Goal: Task Accomplishment & Management: Manage account settings

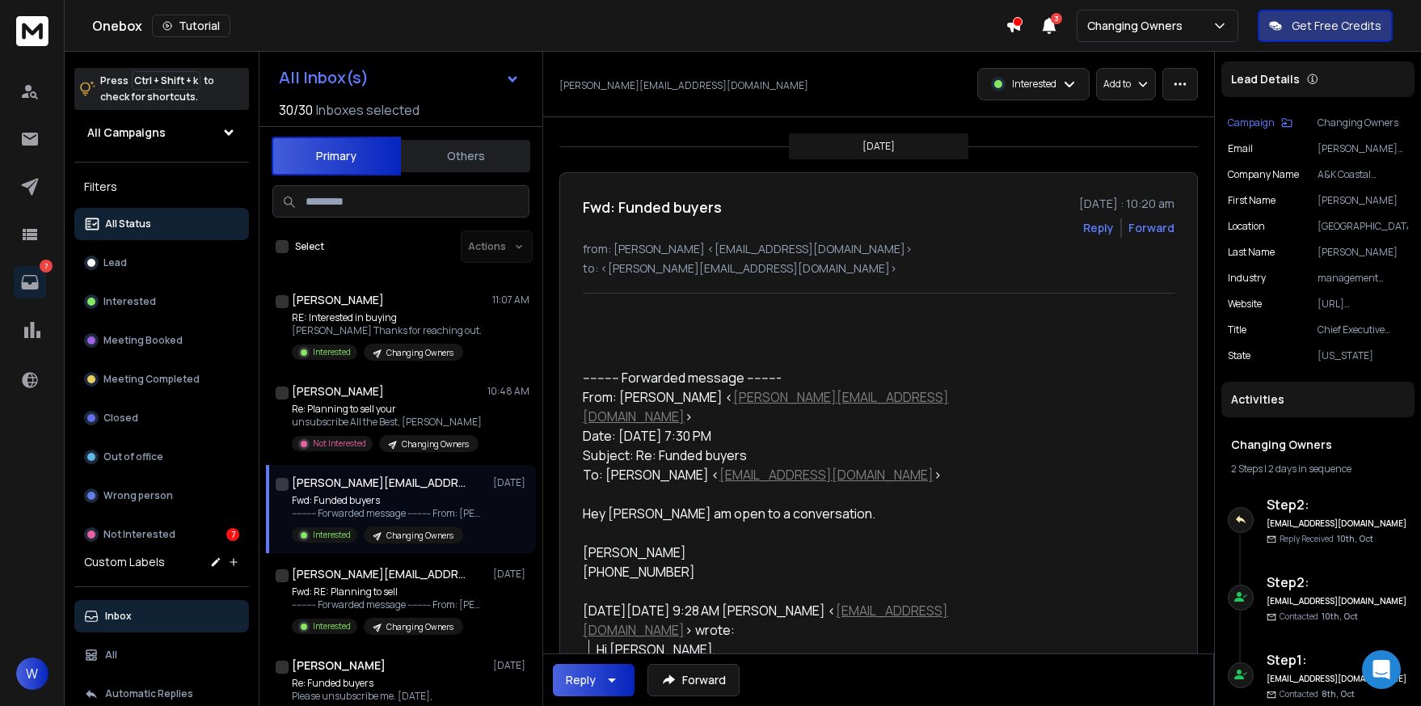
scroll to position [81, 0]
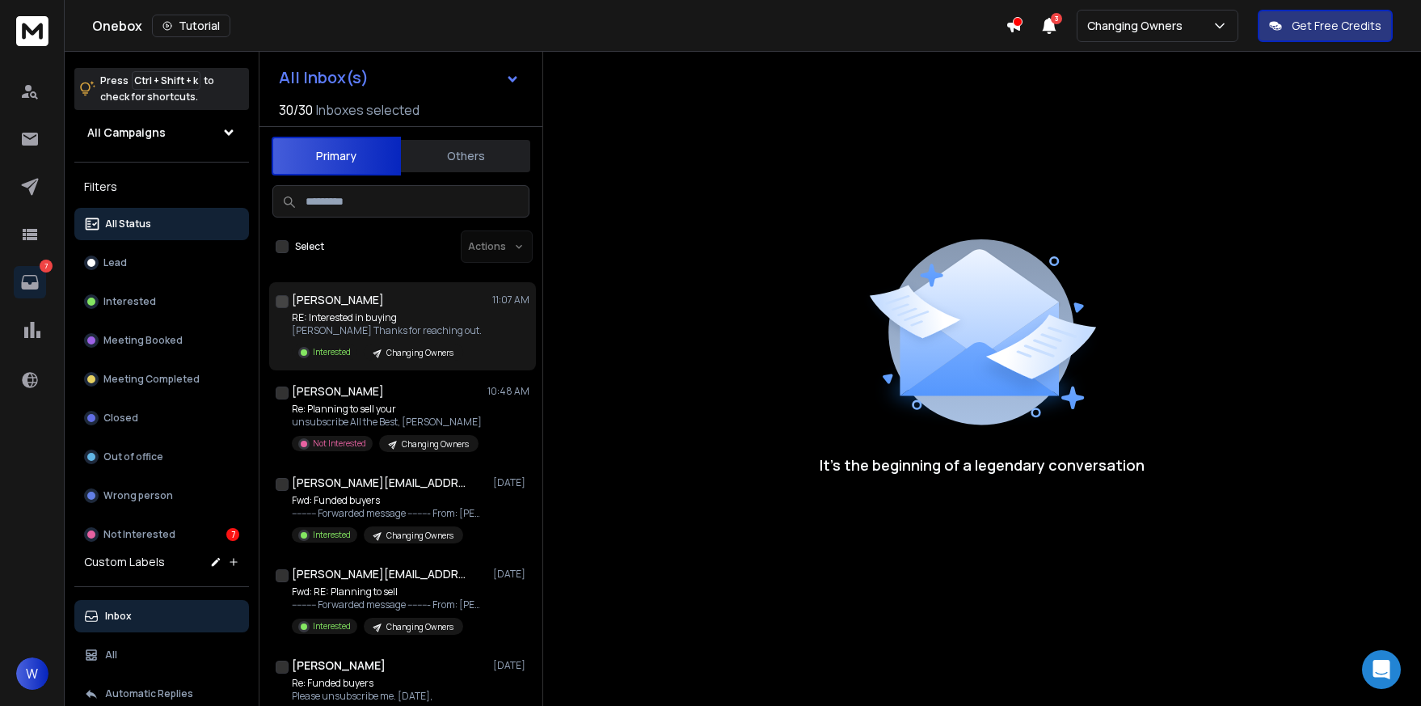
click at [464, 331] on div "RE: Interested in buying [PERSON_NAME] Thanks for reaching out. Interested Chan…" at bounding box center [411, 335] width 238 height 49
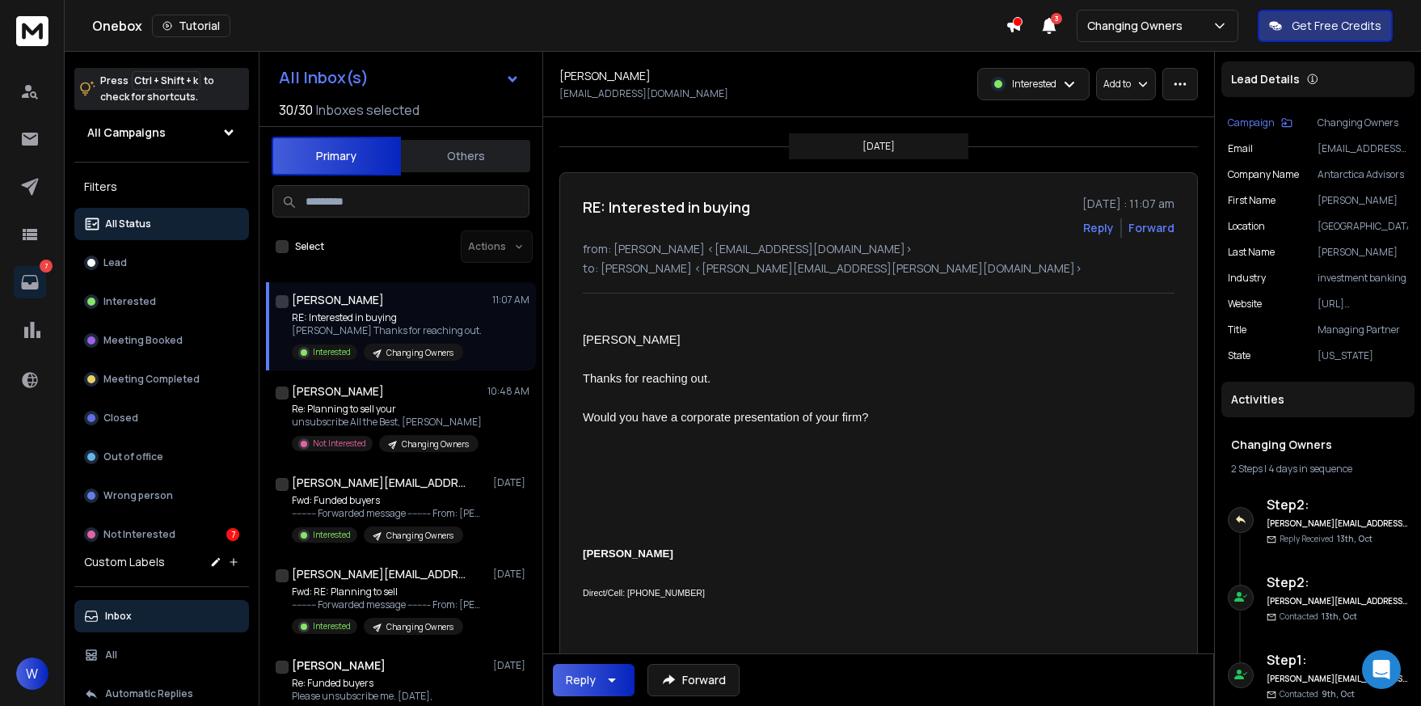
drag, startPoint x: 668, startPoint y: 552, endPoint x: 581, endPoint y: 560, distance: 86.9
copy span "[PERSON_NAME]"
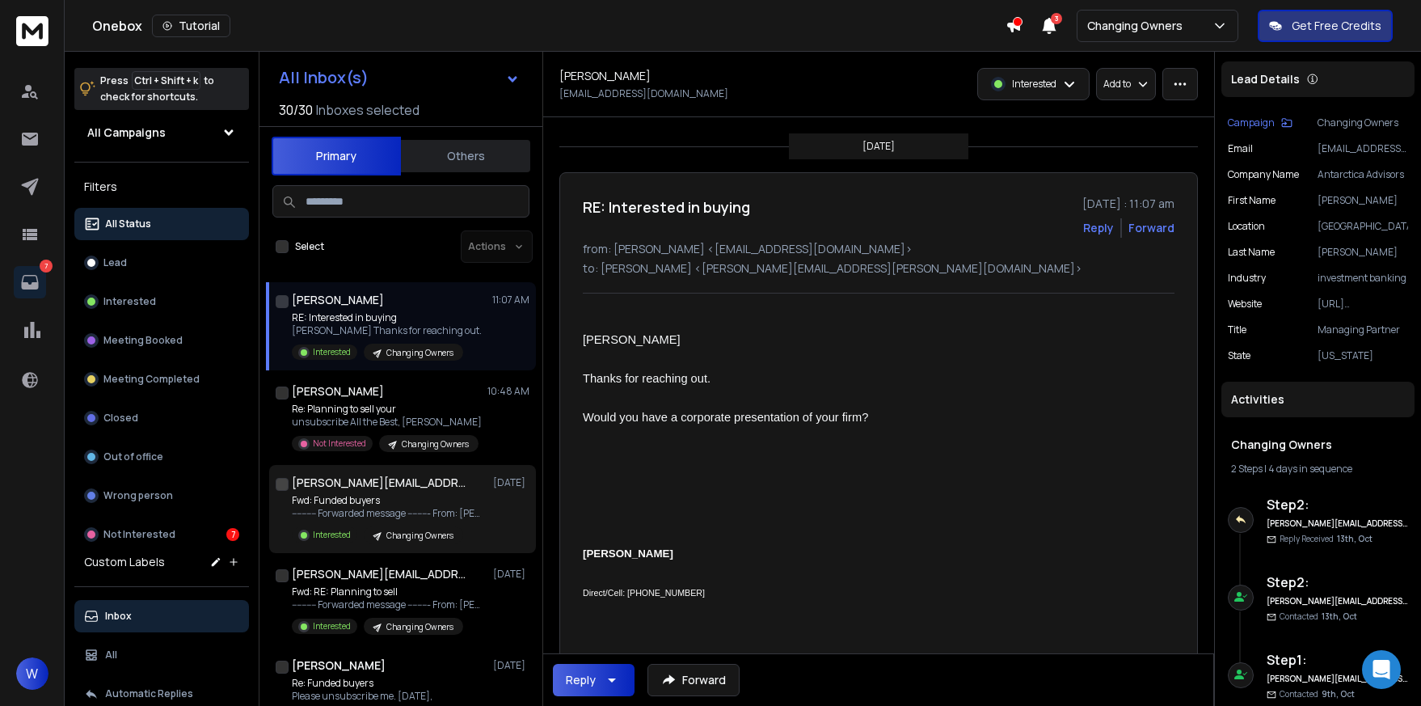
click at [450, 496] on p "Fwd: Funded buyers" at bounding box center [389, 500] width 194 height 13
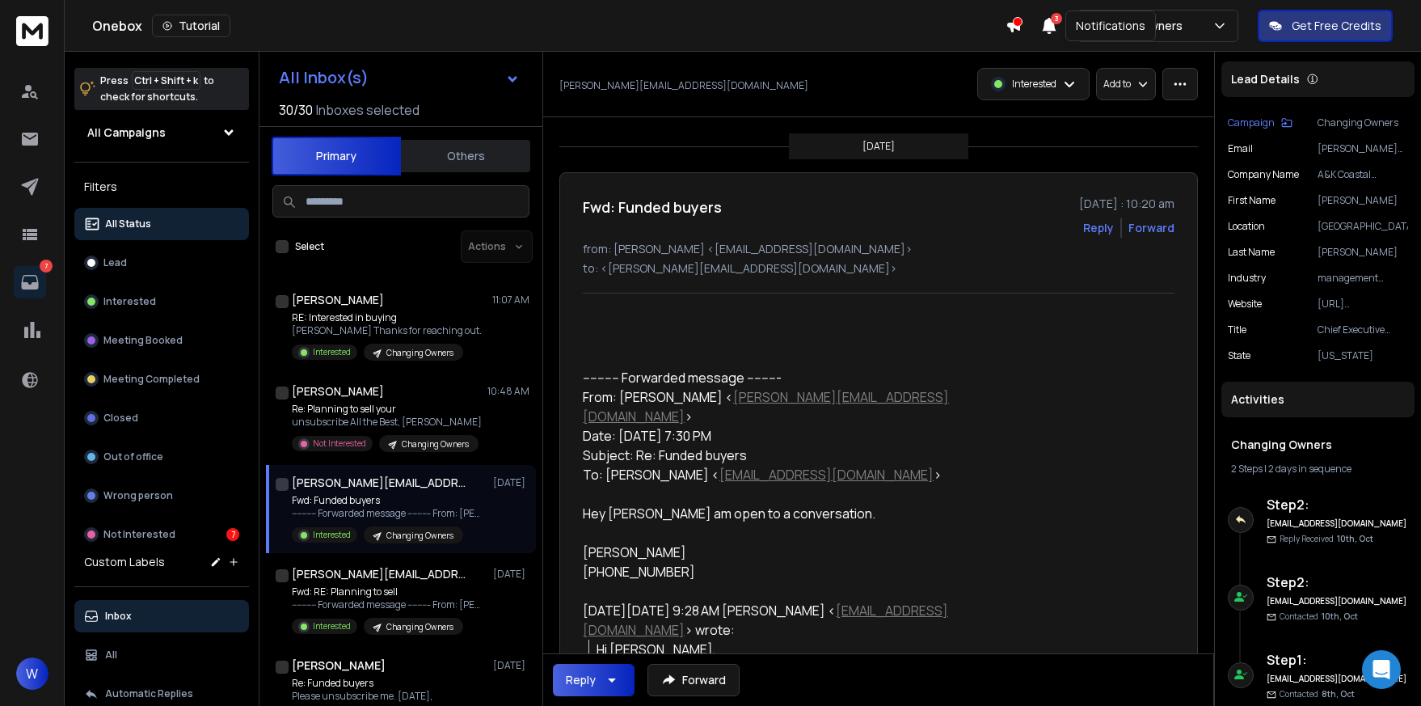
click at [1054, 27] on icon at bounding box center [1049, 25] width 15 height 16
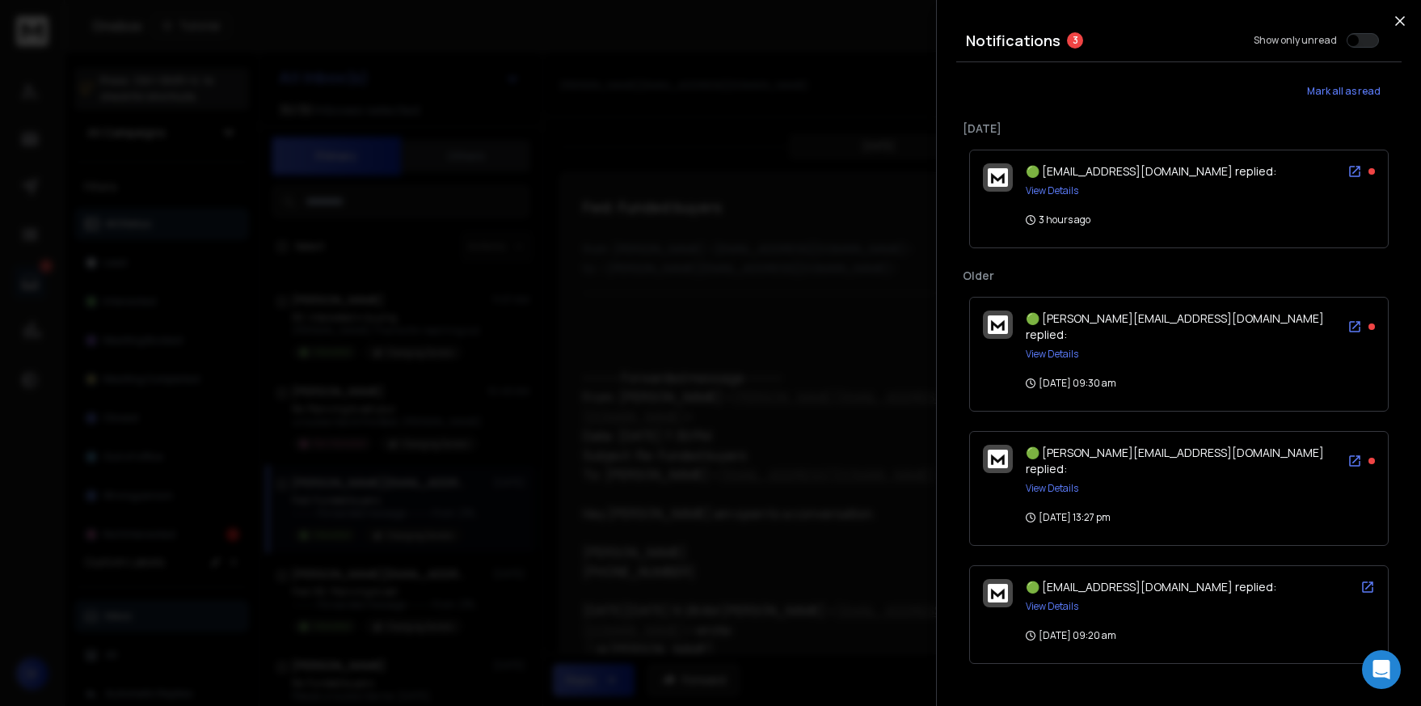
click at [1401, 20] on icon "button" at bounding box center [1400, 21] width 8 height 8
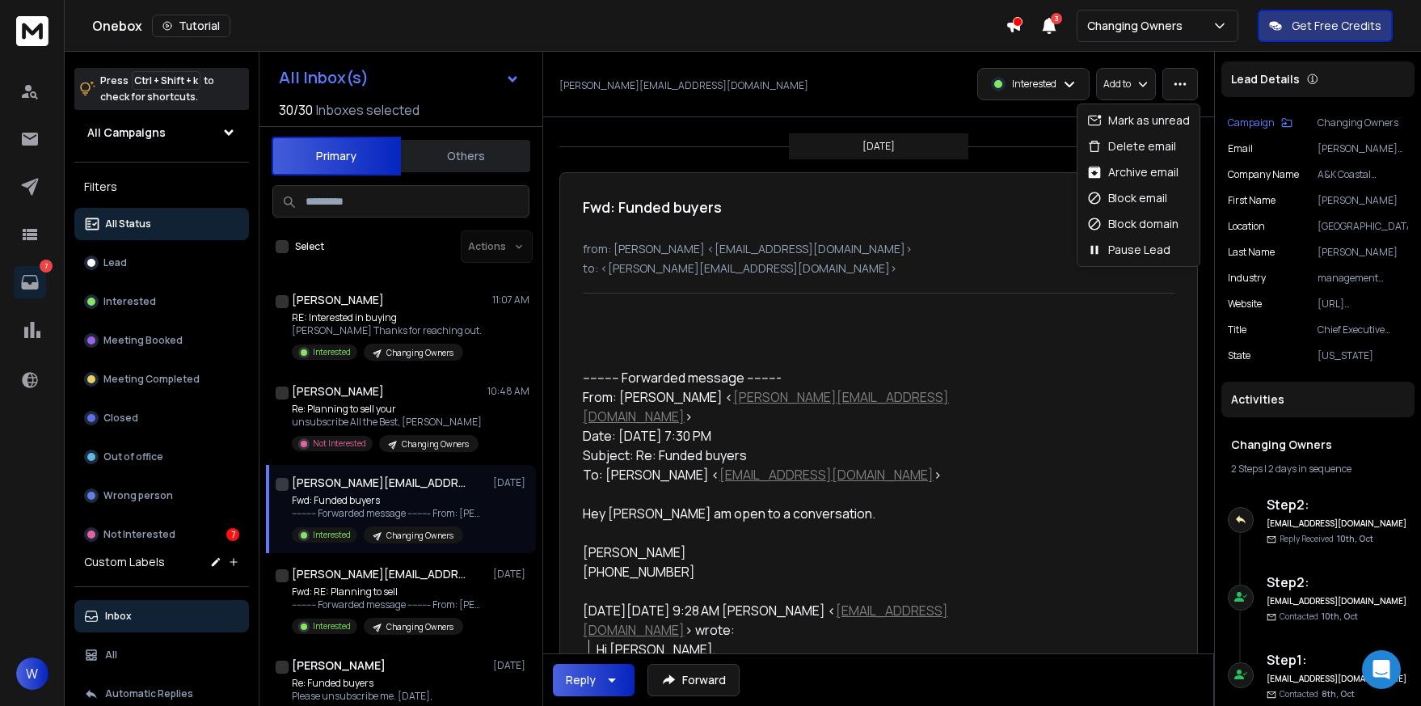
click at [1178, 82] on icon "button" at bounding box center [1180, 84] width 15 height 15
click at [955, 81] on div "Interested Add to" at bounding box center [1041, 84] width 315 height 32
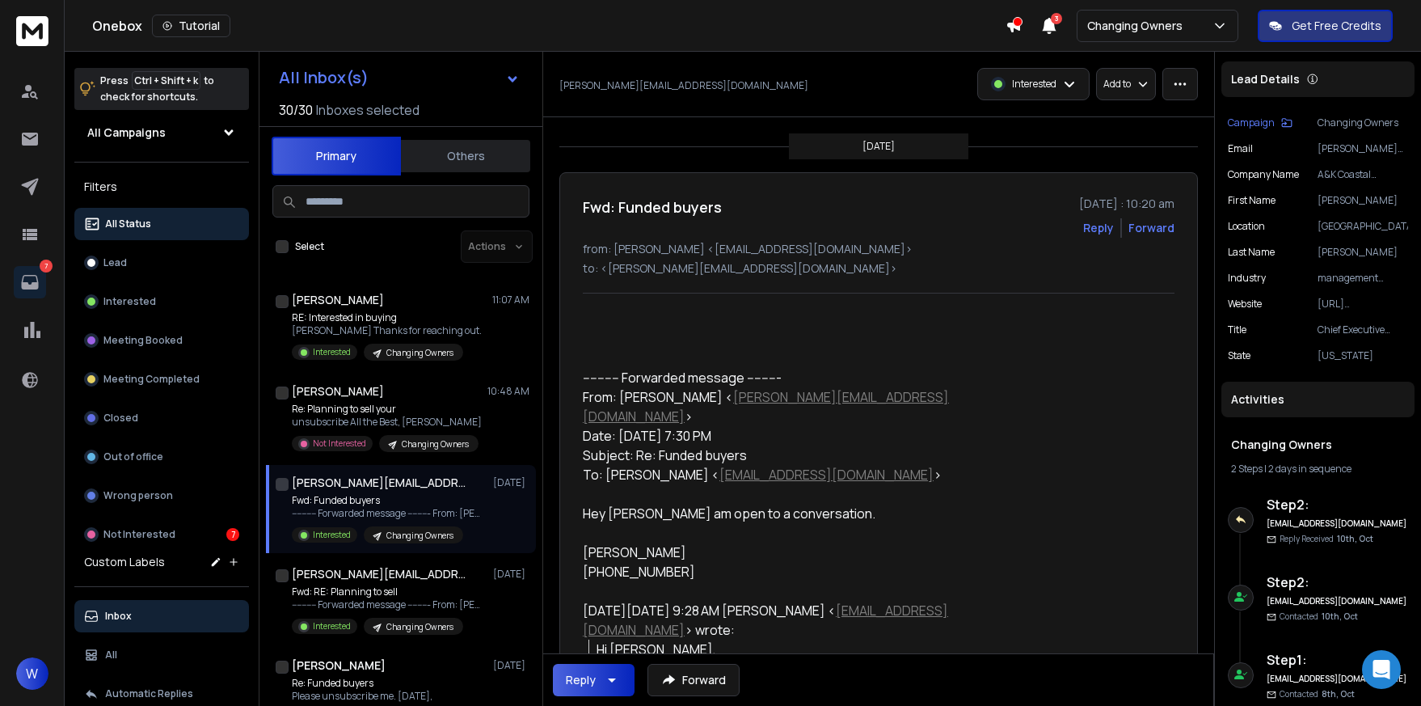
click at [1075, 85] on icon at bounding box center [1069, 84] width 13 height 13
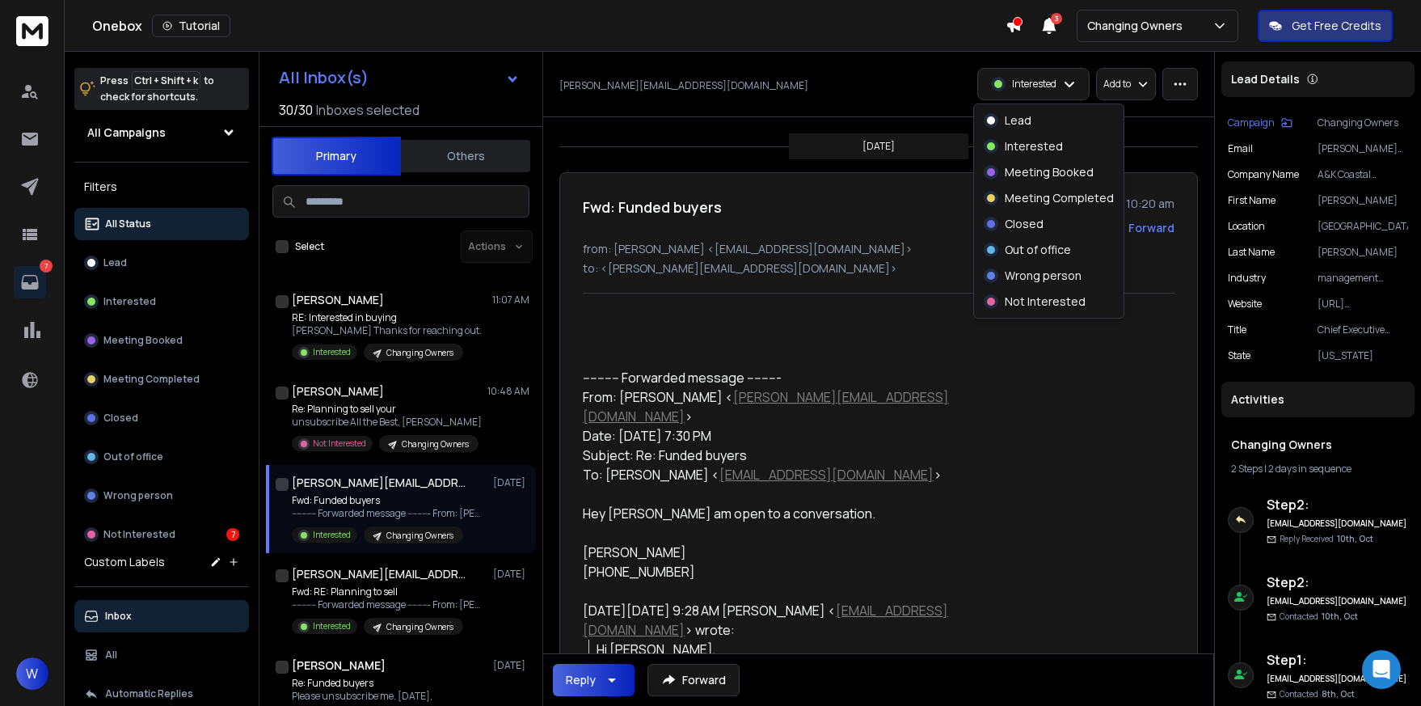
click at [703, 94] on div "wes@changingowners.com Interested Add to Interested Add to" at bounding box center [879, 84] width 639 height 32
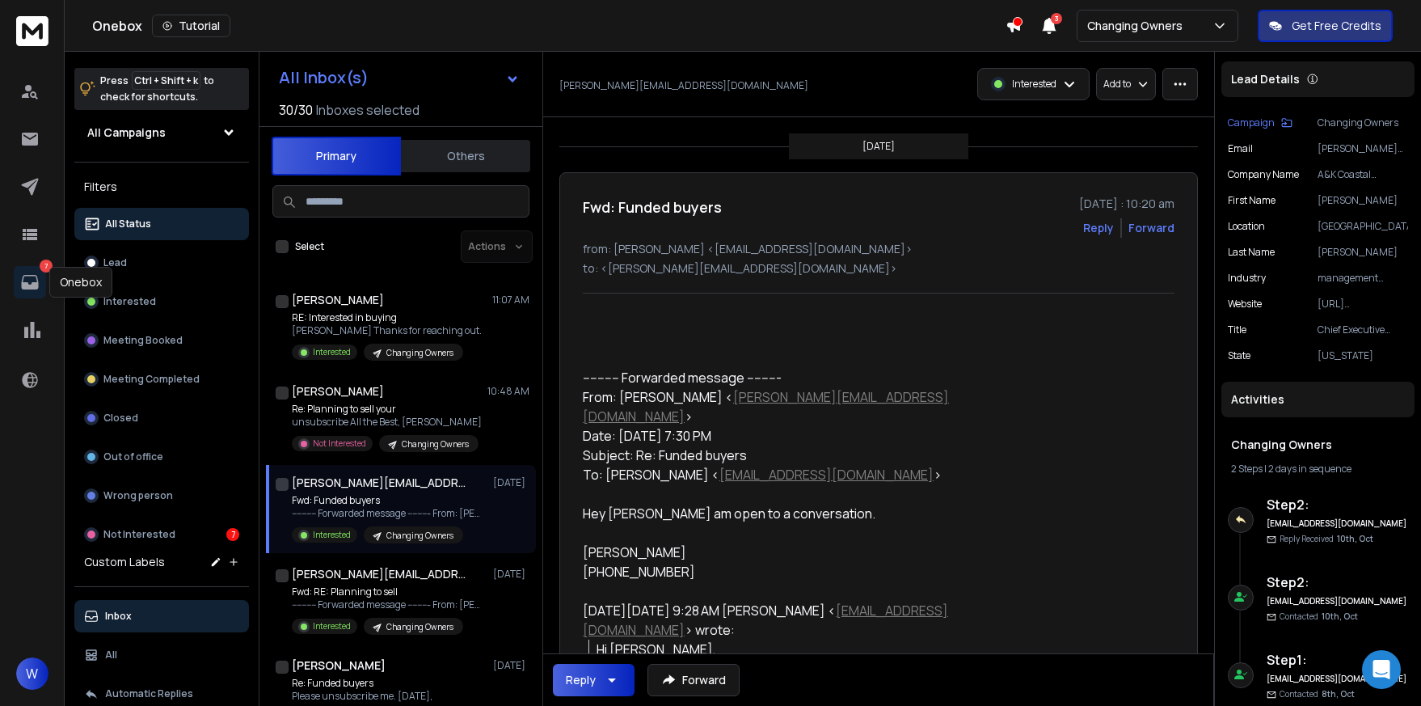
click at [43, 289] on link "7" at bounding box center [30, 282] width 32 height 32
click at [441, 163] on button "Others" at bounding box center [465, 156] width 129 height 36
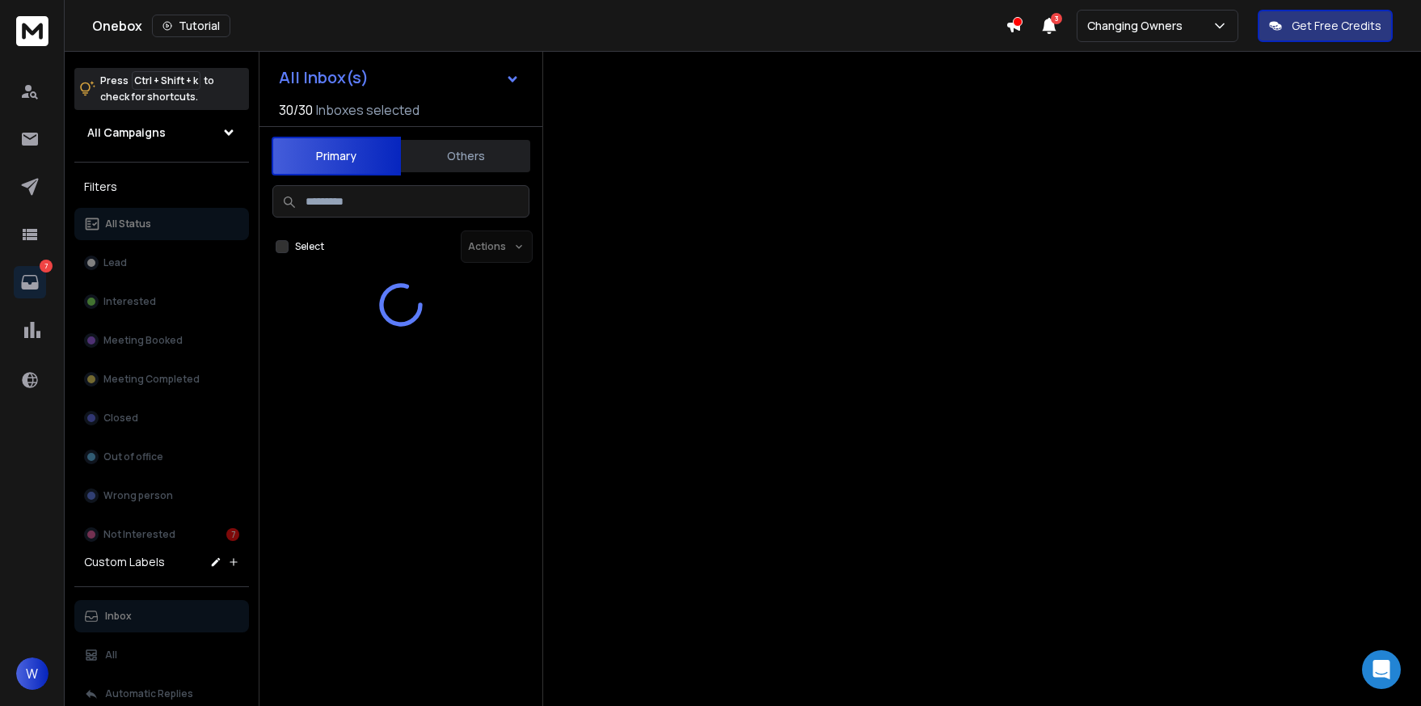
click at [368, 156] on button "Primary" at bounding box center [336, 156] width 129 height 39
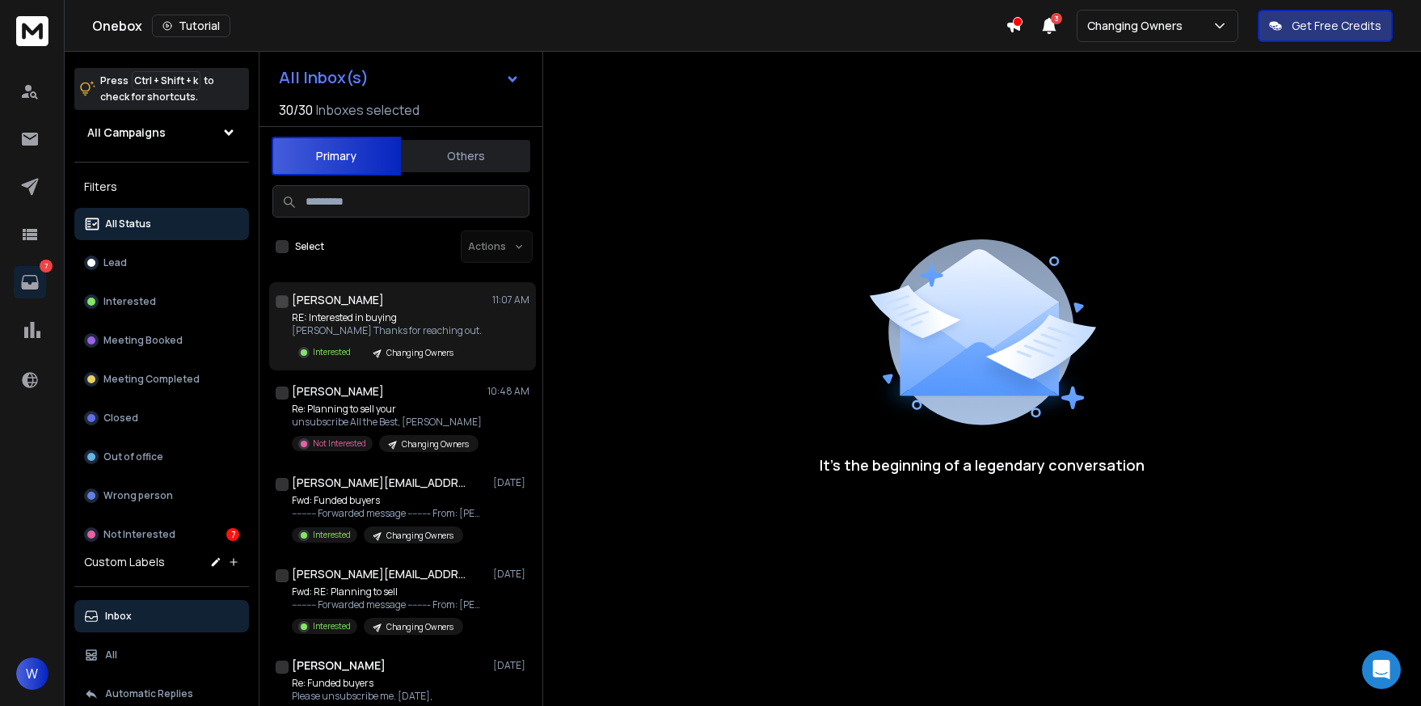
click at [503, 334] on div "RE: Interested in buying [PERSON_NAME] Thanks for reaching out. Interested Chan…" at bounding box center [411, 335] width 238 height 49
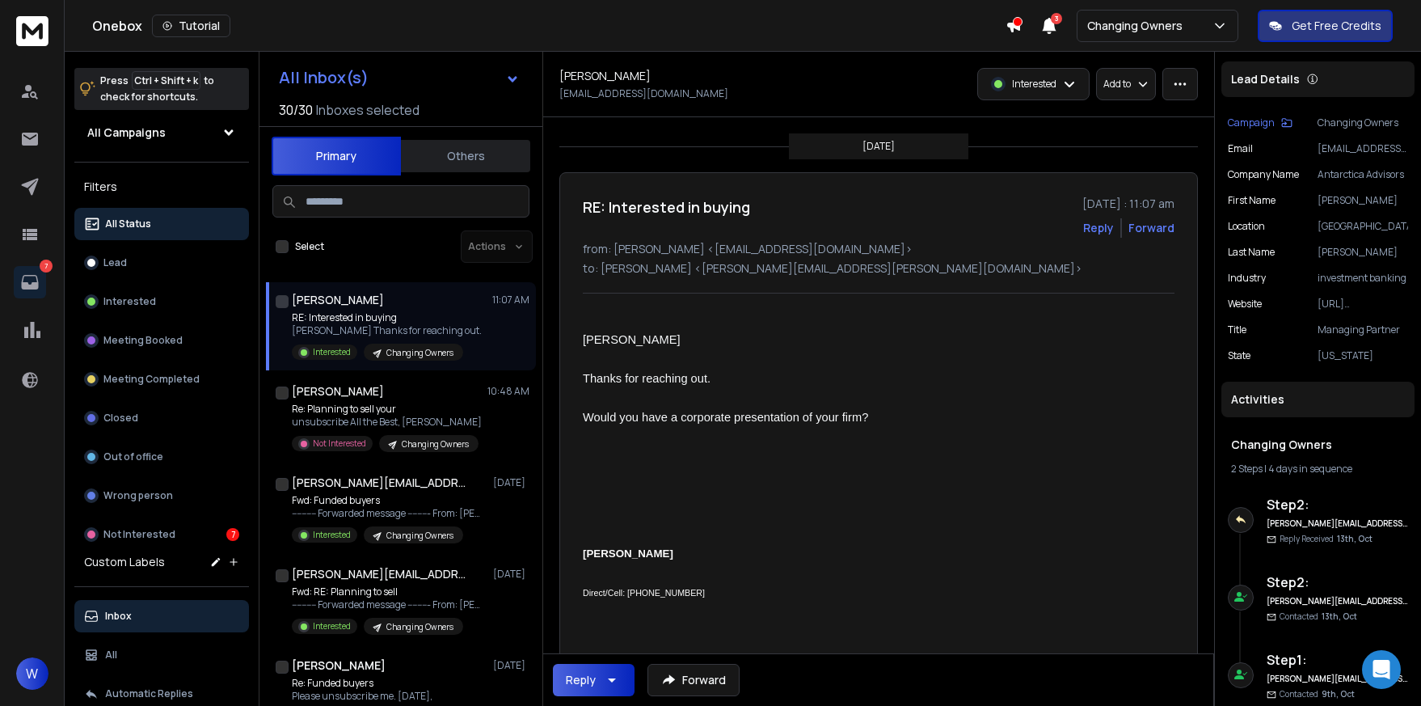
click at [1071, 82] on icon at bounding box center [1069, 84] width 13 height 13
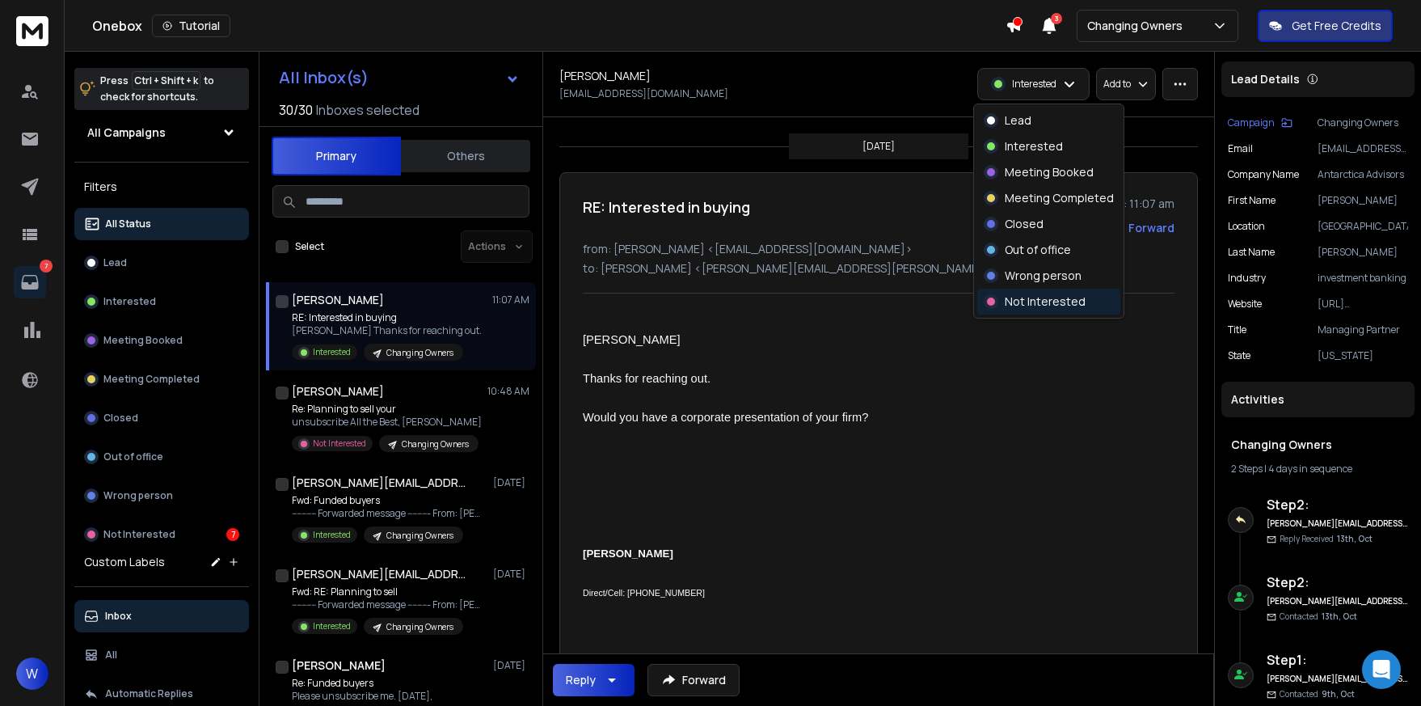
click at [1036, 295] on p "Not Interested" at bounding box center [1045, 302] width 81 height 16
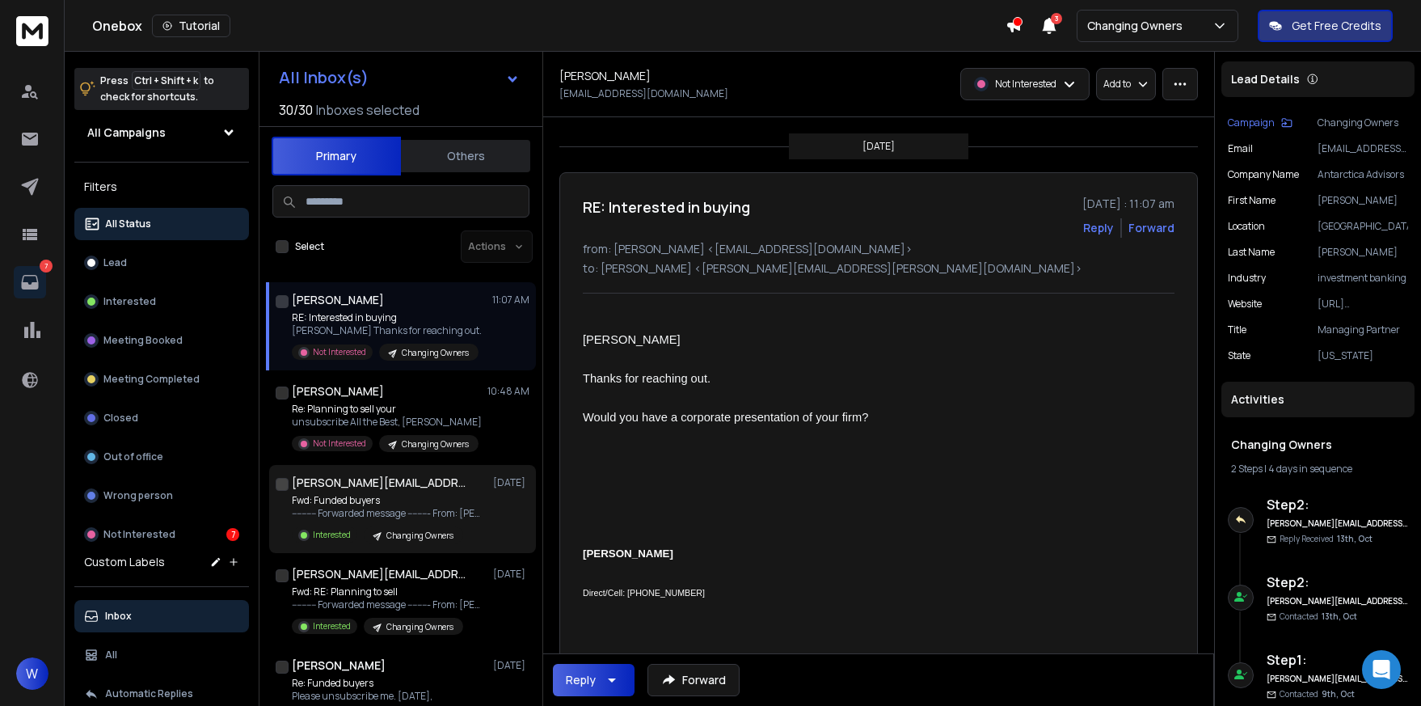
click at [435, 505] on p "Fwd: Funded buyers" at bounding box center [389, 500] width 194 height 13
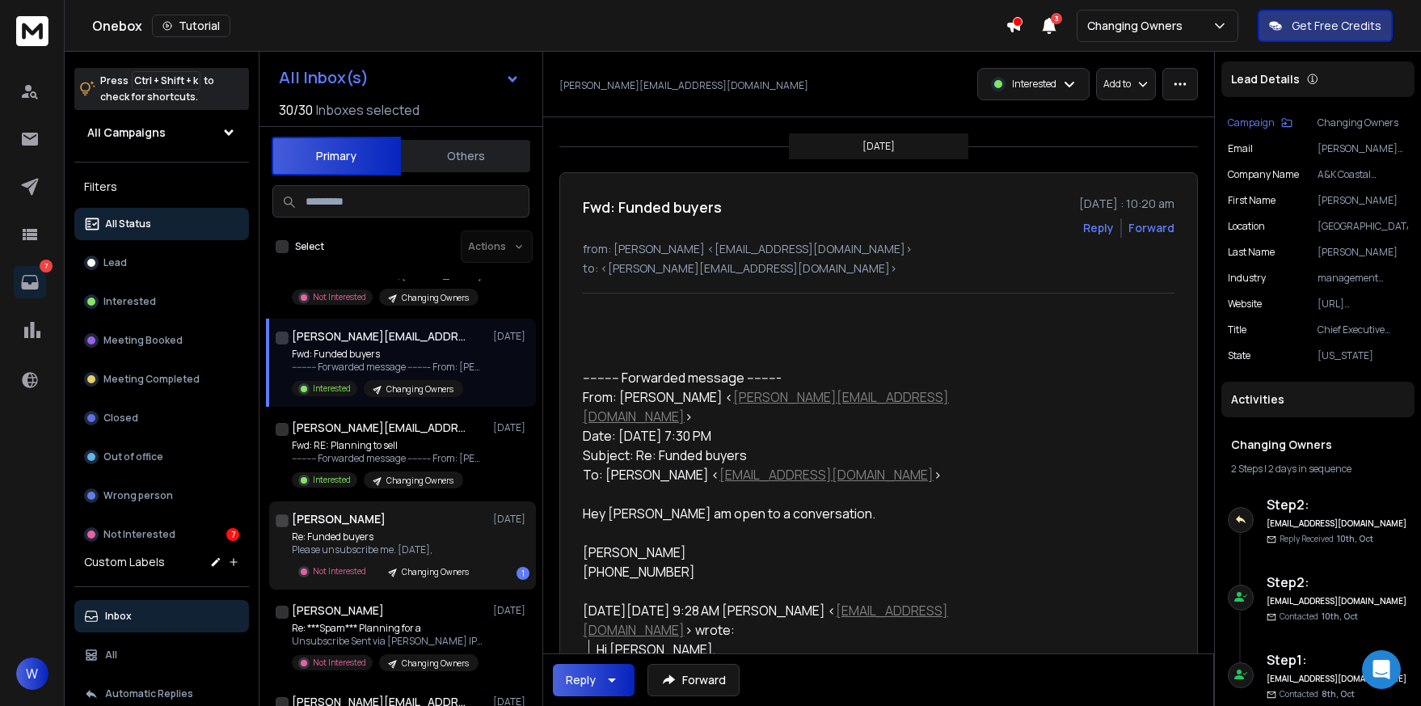
scroll to position [162, 0]
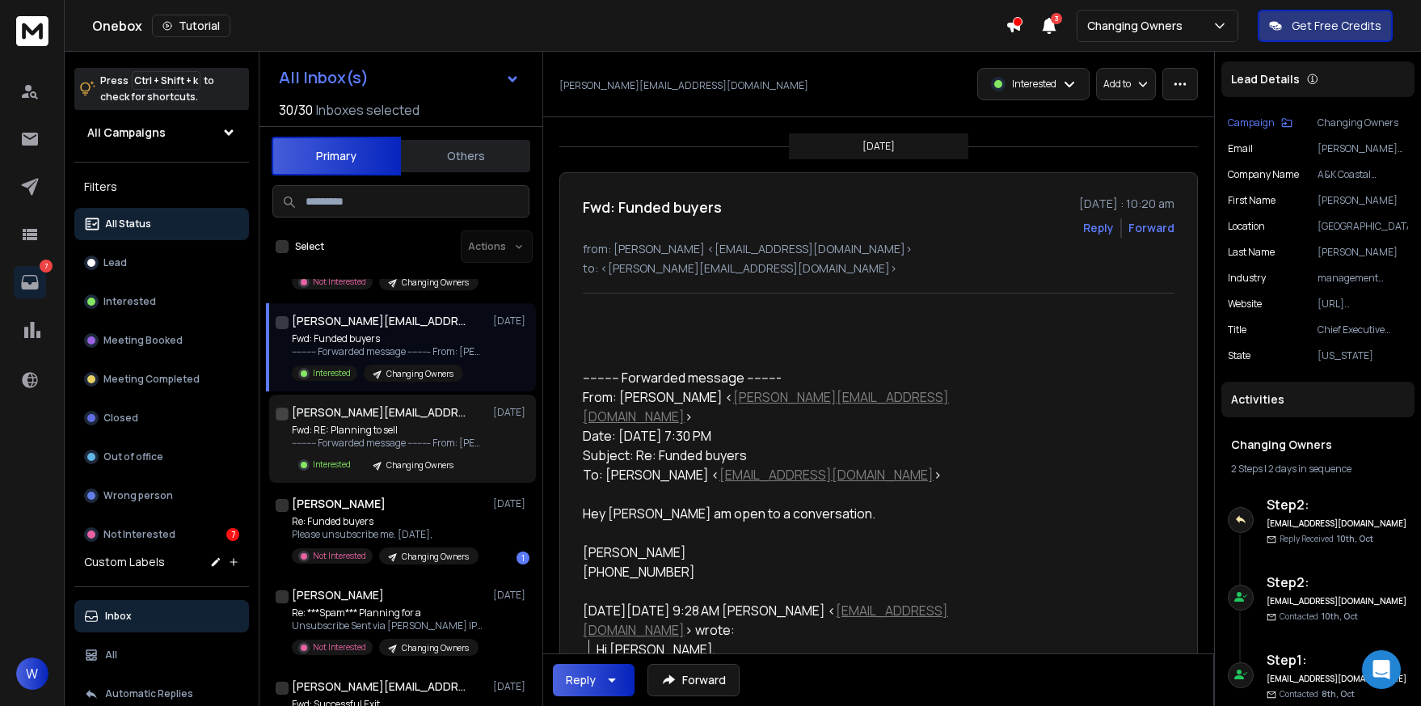
click at [418, 437] on p "---------- Forwarded message --------- From: [PERSON_NAME]" at bounding box center [389, 443] width 194 height 13
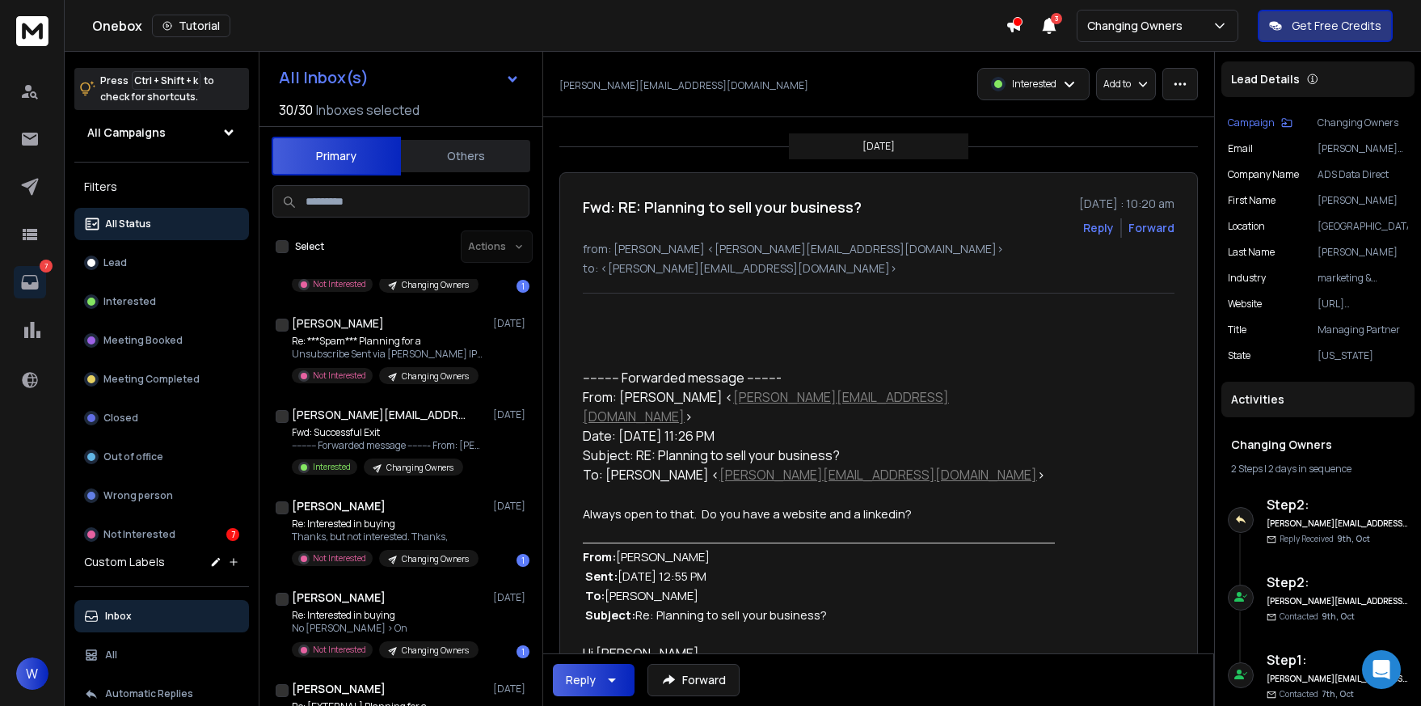
scroll to position [404, 0]
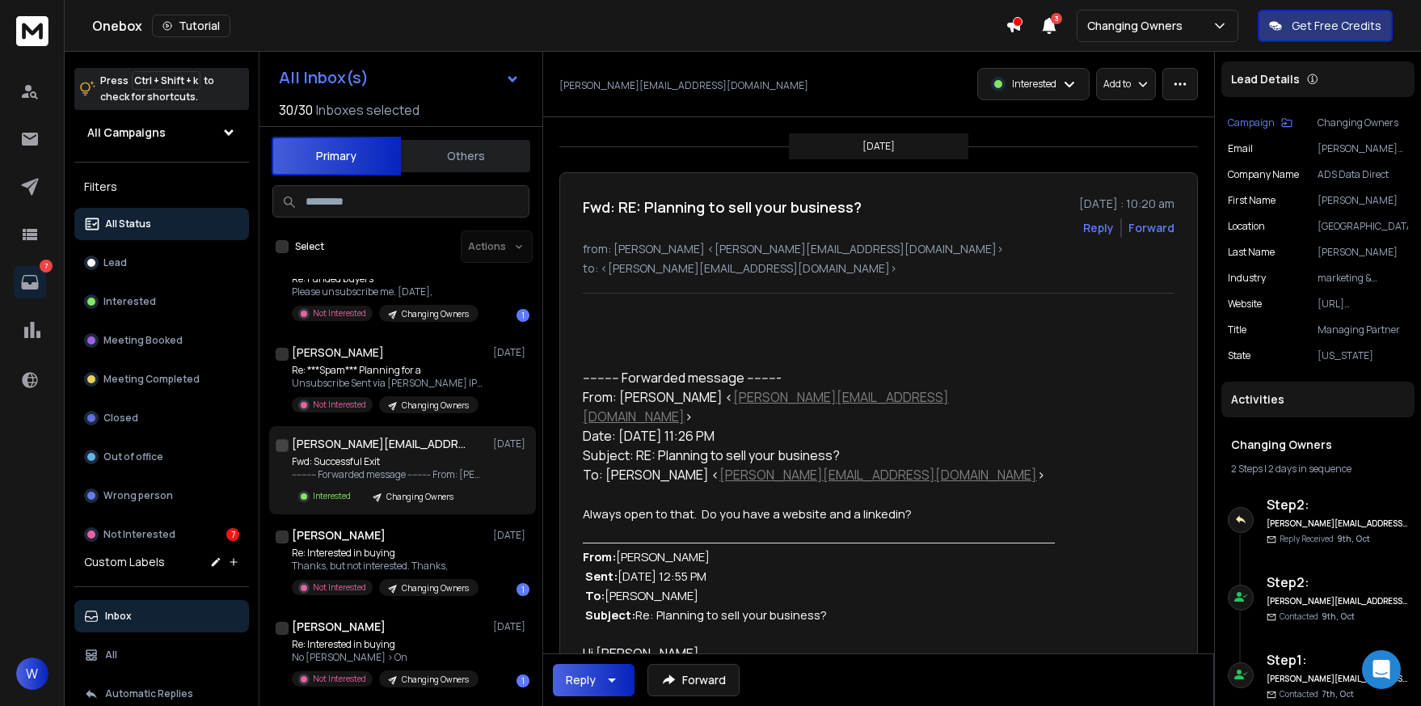
click at [414, 460] on p "Fwd: Successful Exit" at bounding box center [389, 461] width 194 height 13
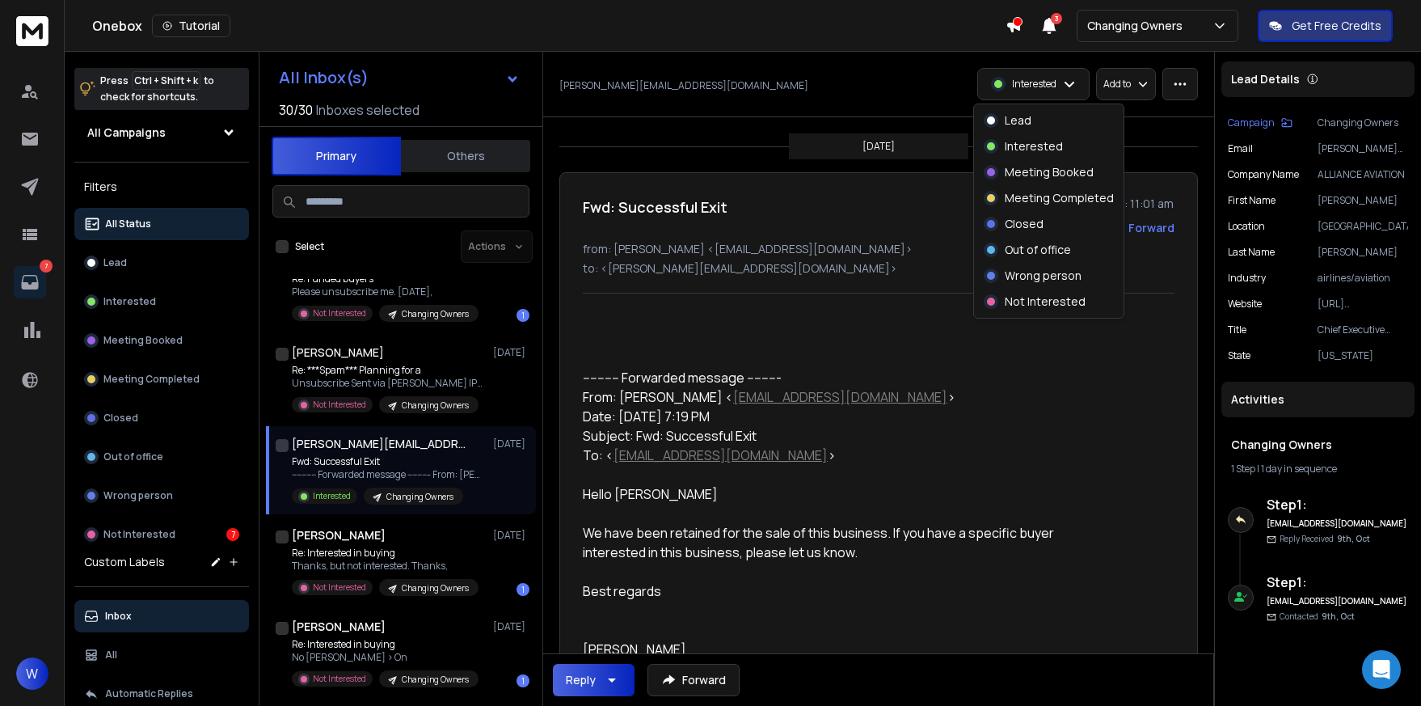
click at [1066, 82] on icon at bounding box center [1069, 84] width 13 height 13
click at [1046, 302] on p "Not Interested" at bounding box center [1045, 302] width 81 height 16
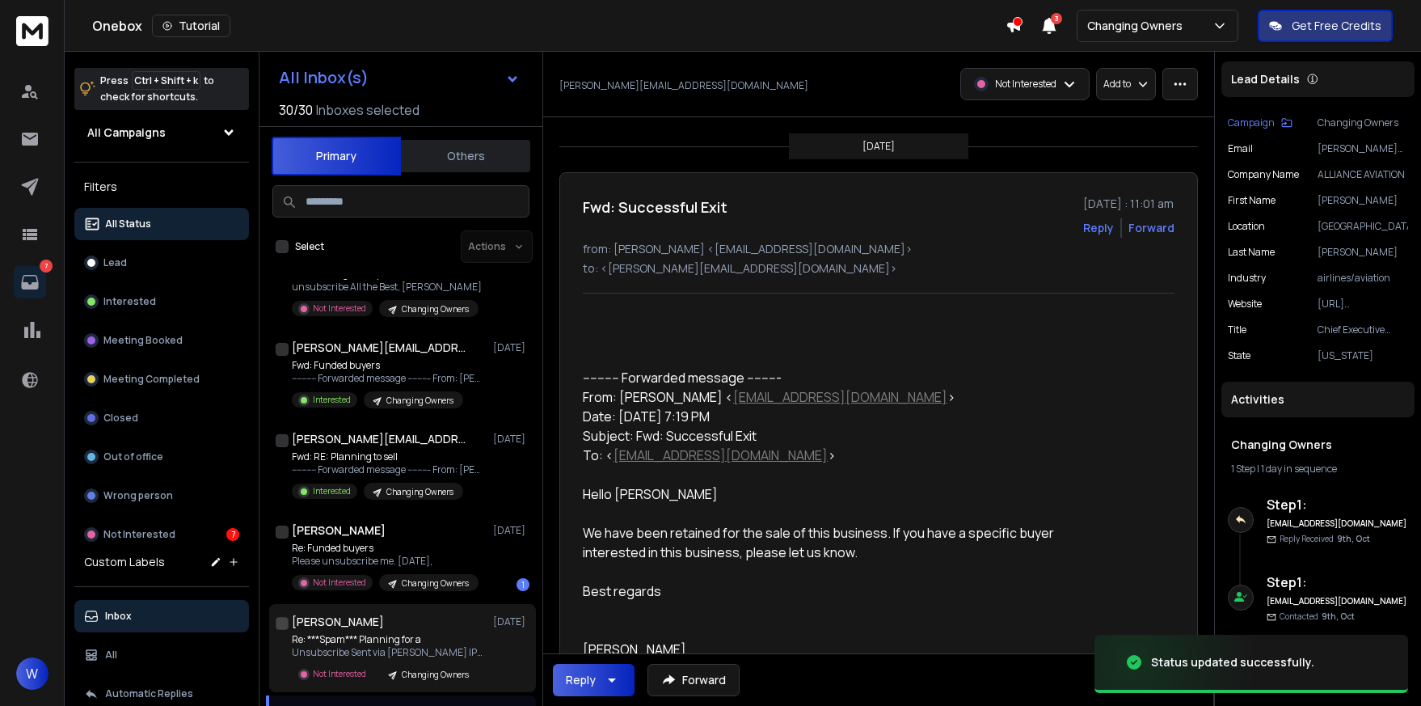
scroll to position [0, 0]
